Goal: Find specific page/section: Find specific page/section

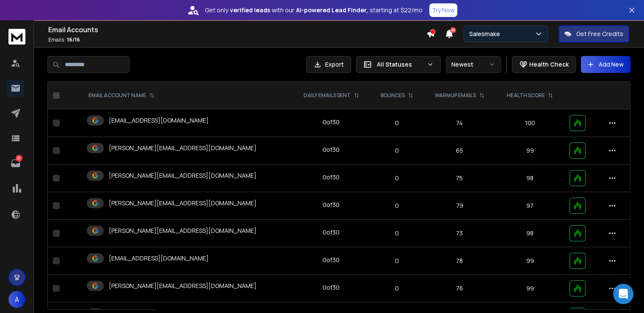
click at [501, 36] on p "Salesmake" at bounding box center [486, 34] width 34 height 8
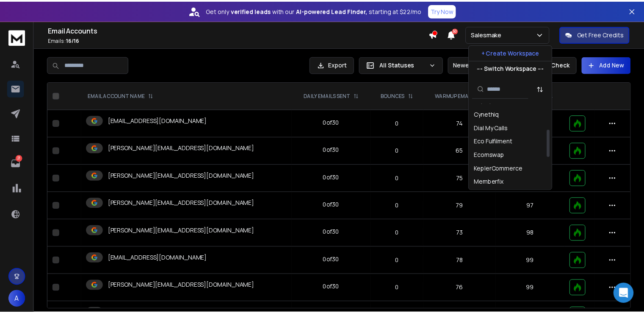
scroll to position [85, 0]
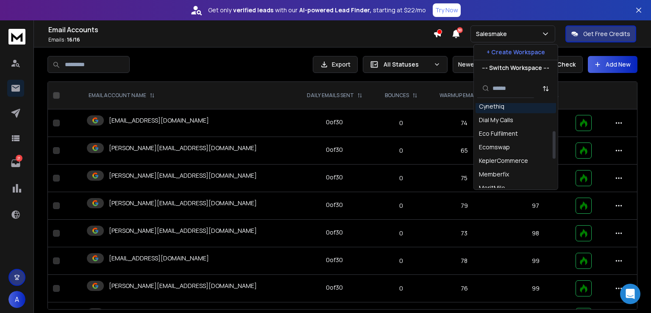
click at [497, 107] on div "Cynethiq" at bounding box center [491, 106] width 25 height 8
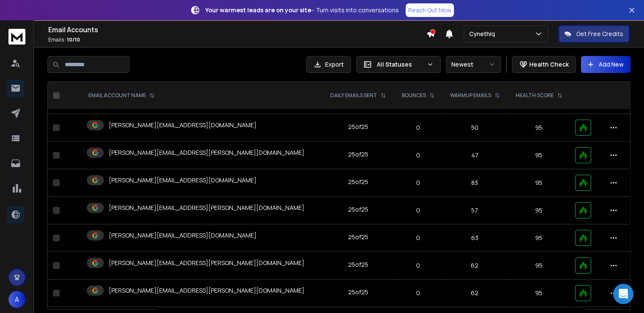
scroll to position [81, 0]
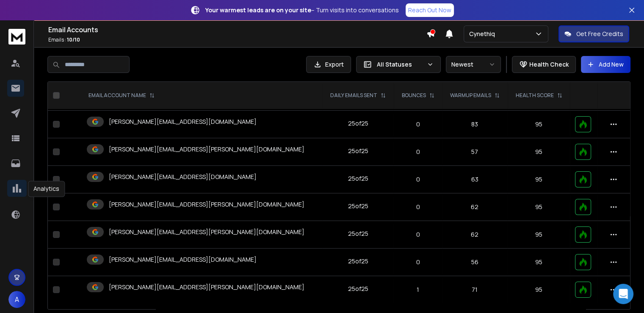
click at [15, 192] on icon at bounding box center [17, 188] width 13 height 13
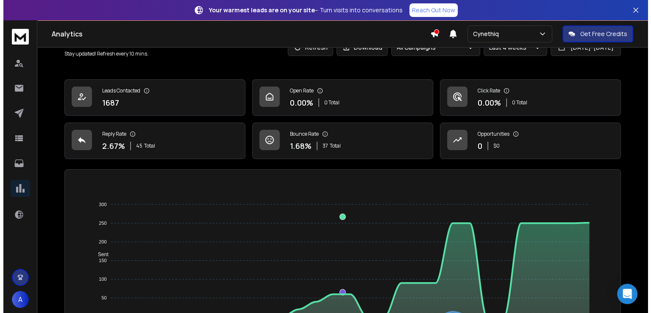
scroll to position [42, 0]
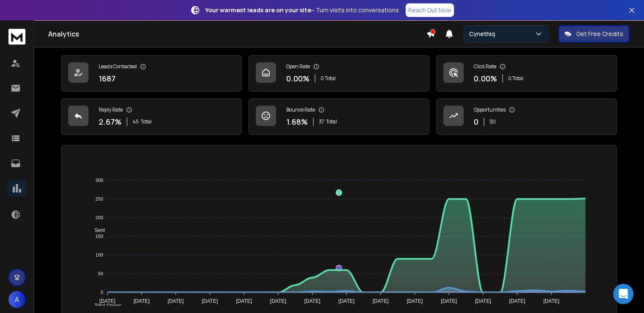
click at [529, 34] on div "Cynethiq" at bounding box center [506, 34] width 74 height 8
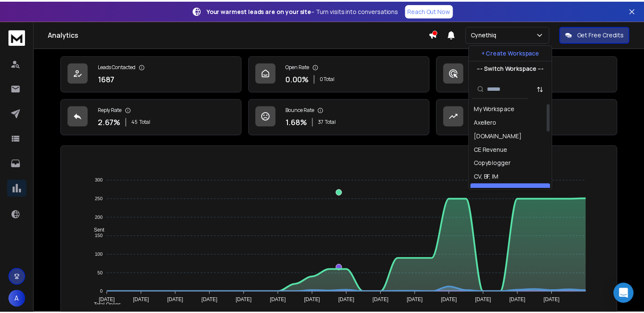
scroll to position [0, 0]
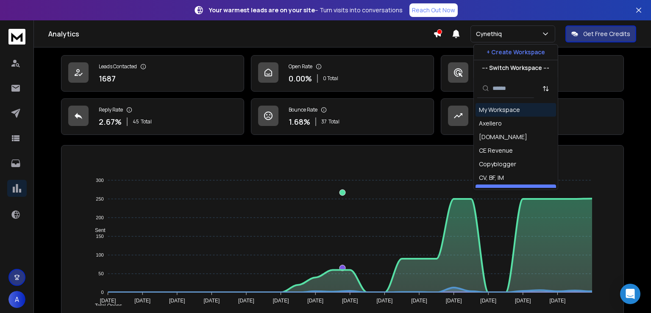
click at [294, 44] on div "Analytics Cynethiq Get Free Credits" at bounding box center [325, 33] width 651 height 27
